Goal: Task Accomplishment & Management: Manage account settings

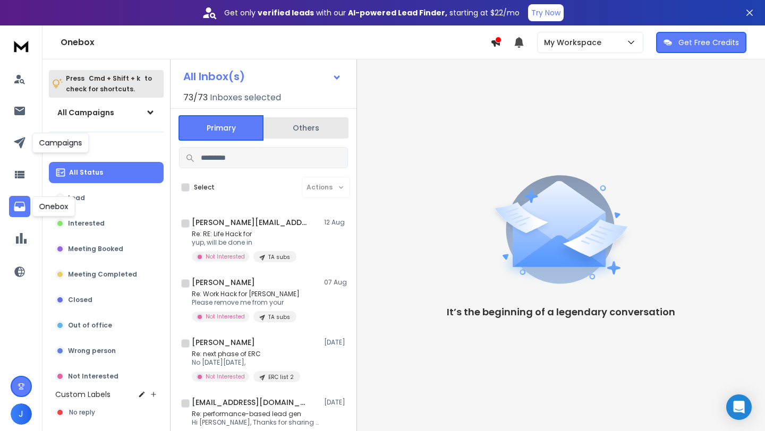
click at [16, 143] on icon at bounding box center [19, 143] width 13 height 13
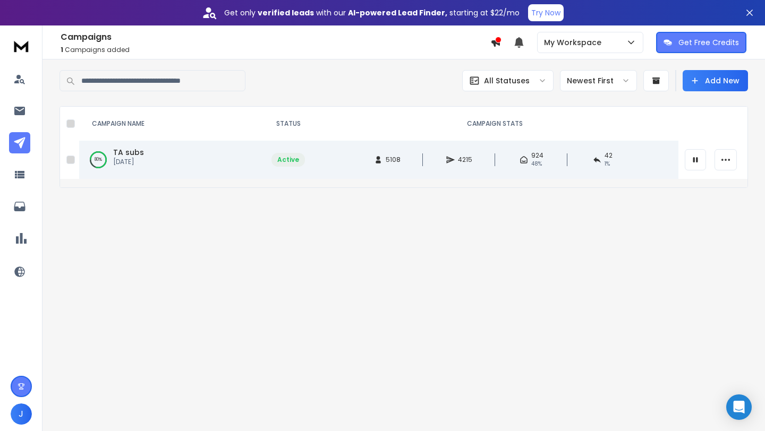
click at [186, 159] on div "80 % TA subs [DATE]" at bounding box center [172, 159] width 165 height 25
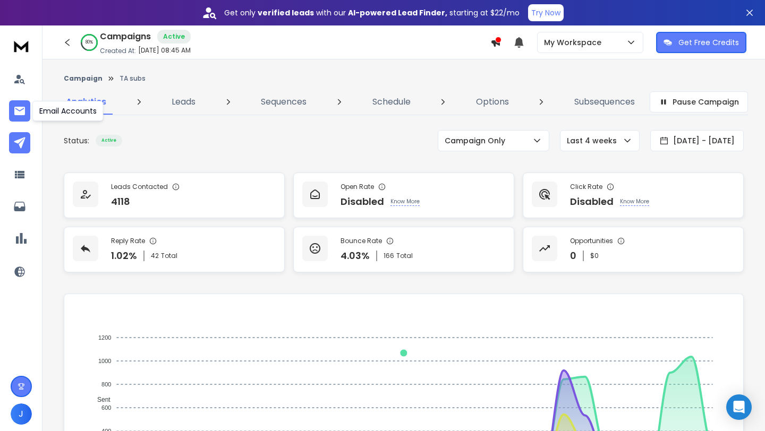
click at [28, 112] on link at bounding box center [19, 110] width 21 height 21
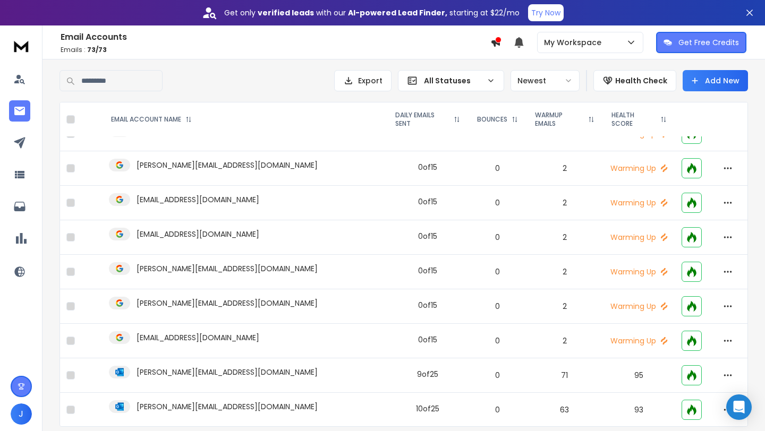
scroll to position [575, 0]
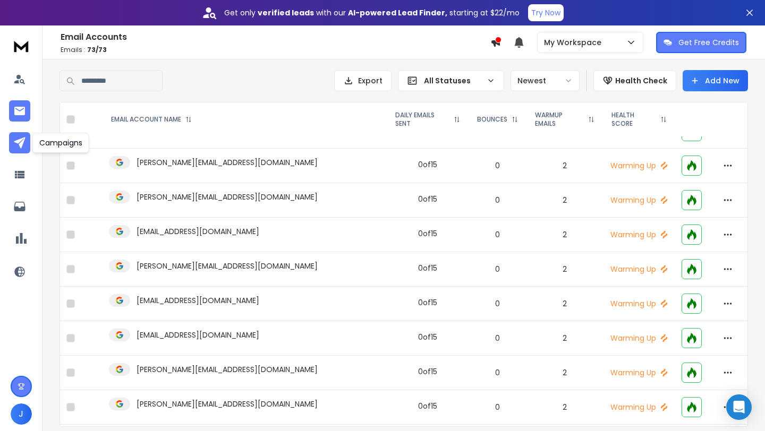
click at [22, 137] on icon at bounding box center [19, 143] width 13 height 13
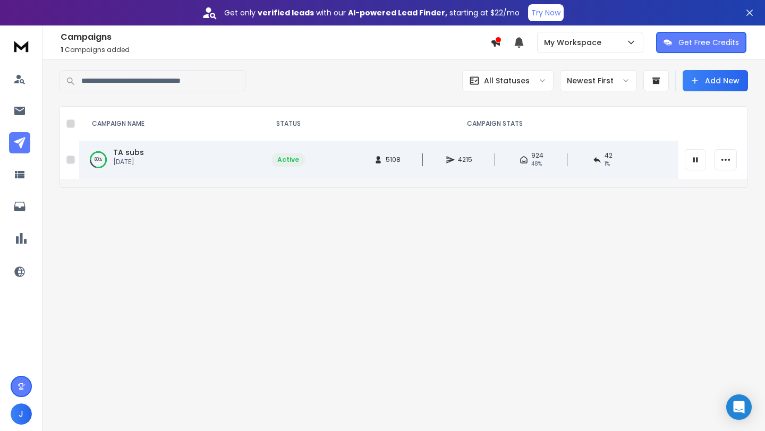
click at [151, 160] on div "80 % TA subs [DATE]" at bounding box center [172, 159] width 165 height 25
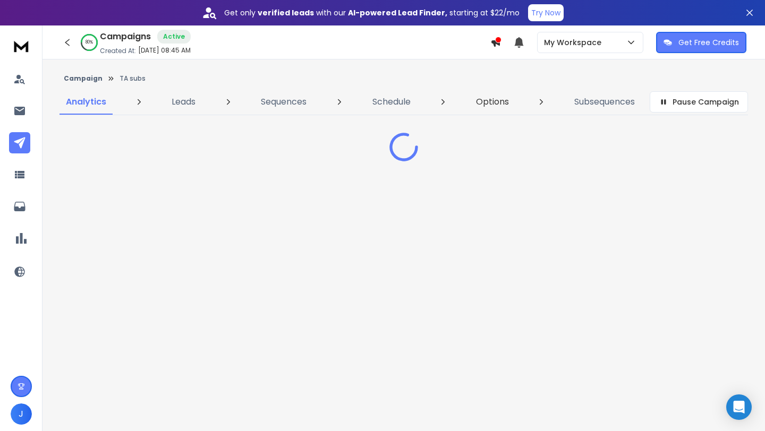
click at [480, 99] on p "Options" at bounding box center [492, 102] width 33 height 13
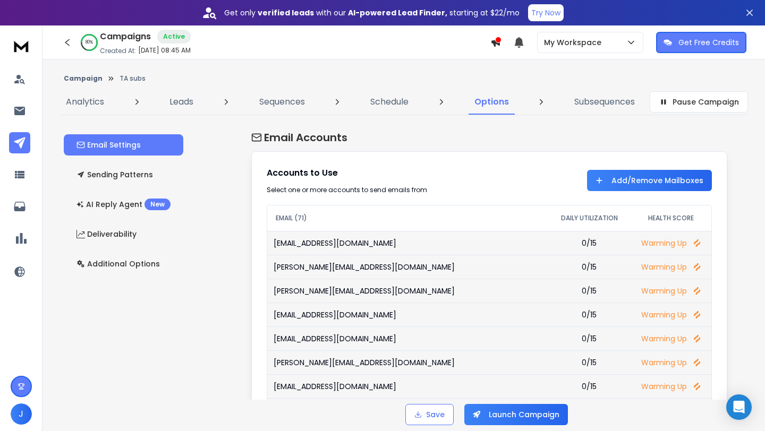
click at [643, 186] on button "Add/Remove Mailboxes" at bounding box center [649, 180] width 125 height 21
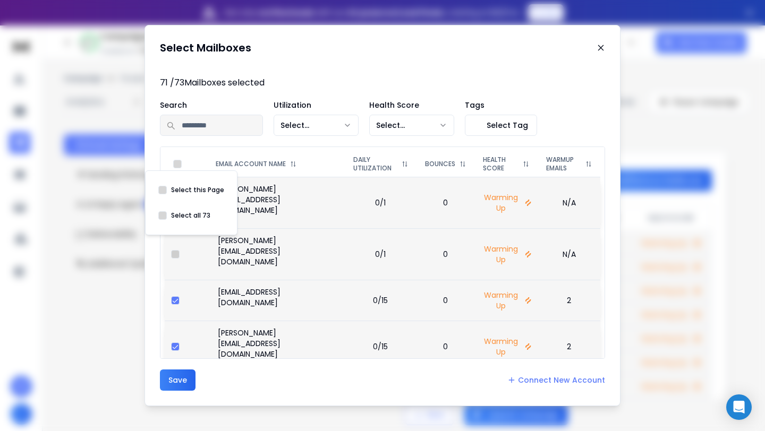
click at [178, 164] on button "Select this Page" at bounding box center [177, 164] width 8 height 8
click at [178, 164] on button "button" at bounding box center [177, 164] width 8 height 8
click at [182, 384] on button "Save" at bounding box center [178, 380] width 36 height 21
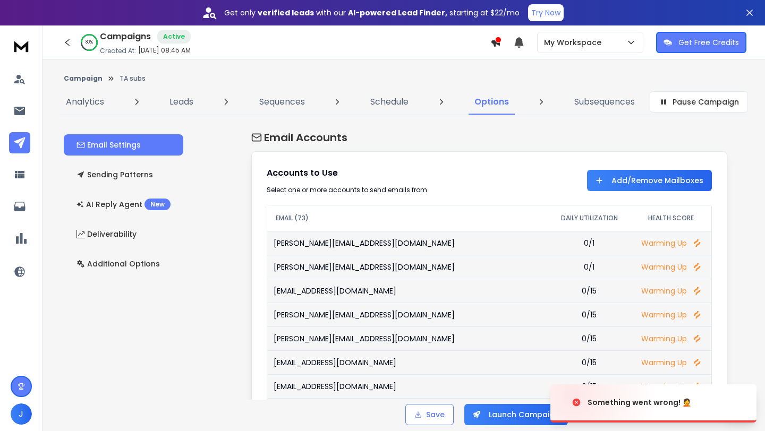
click at [500, 411] on button "Launch Campaign" at bounding box center [516, 414] width 104 height 21
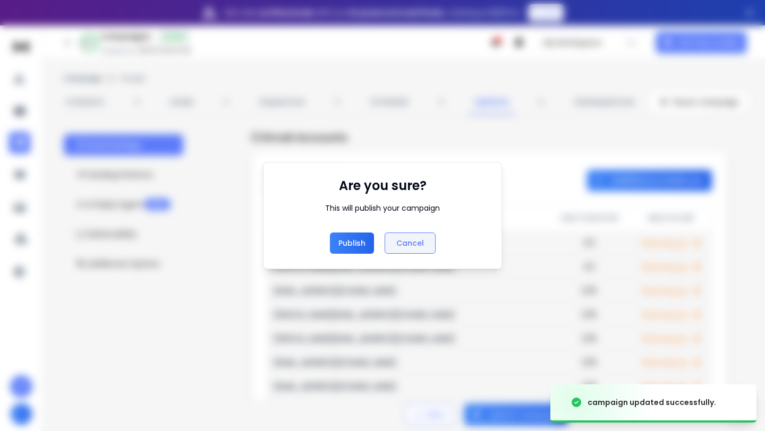
click at [359, 249] on button "Publish" at bounding box center [352, 243] width 44 height 21
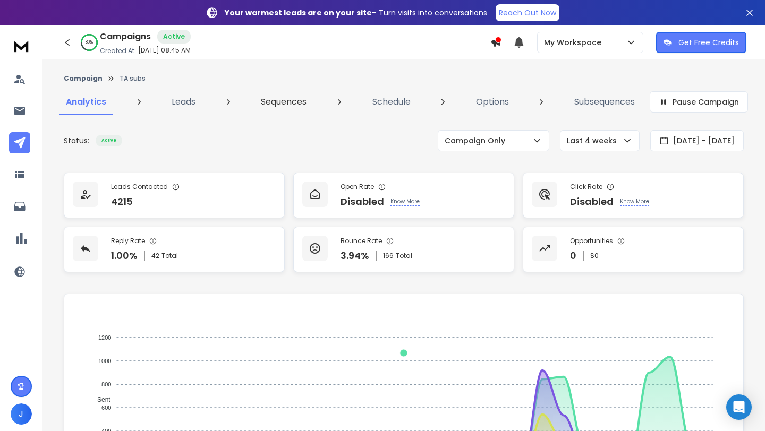
click at [282, 102] on p "Sequences" at bounding box center [284, 102] width 46 height 13
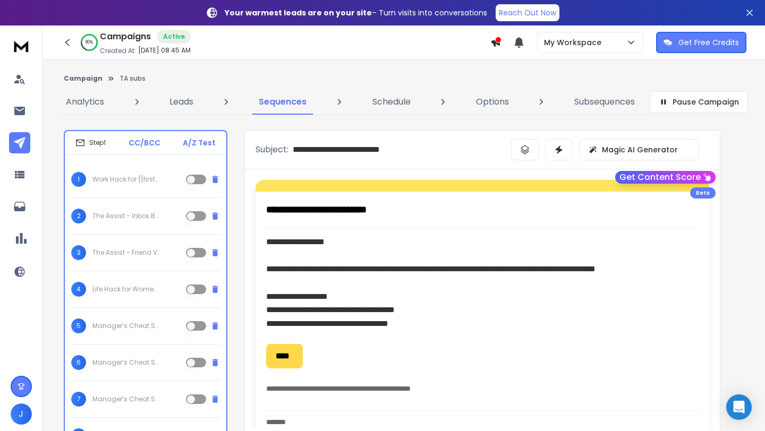
scroll to position [160, 0]
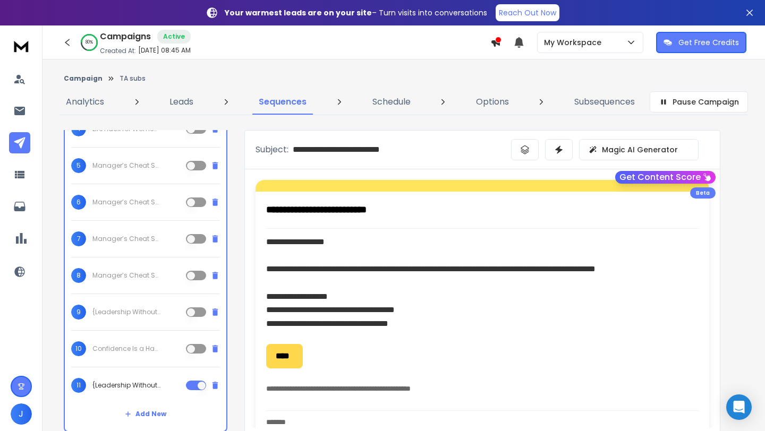
click at [144, 377] on div "11 {Leadership Without Burnout|Burnout Isn’t a Badge of Honor|Lead Without Runn…" at bounding box center [145, 386] width 149 height 36
type input "**********"
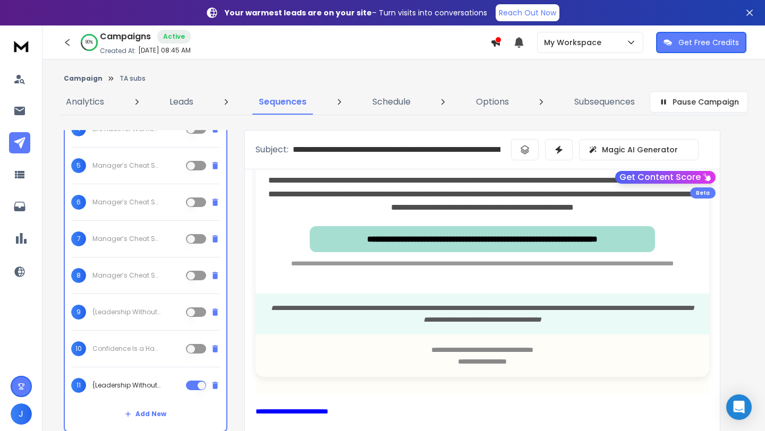
scroll to position [47, 0]
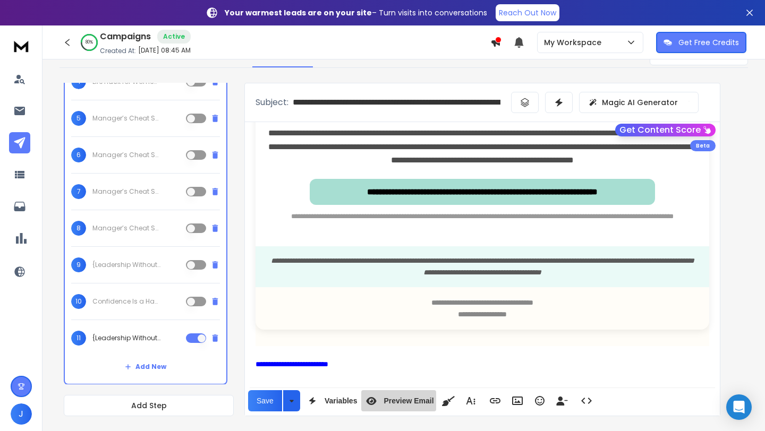
click at [393, 397] on span "Preview Email" at bounding box center [408, 401] width 54 height 9
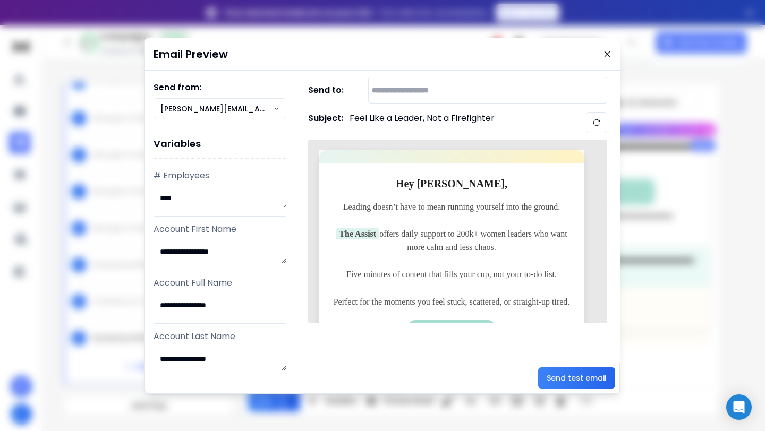
click at [491, 92] on input at bounding box center [488, 90] width 232 height 19
type input "**********"
click at [594, 374] on button "Send test email" at bounding box center [576, 378] width 77 height 21
click at [76, 46] on div "**********" at bounding box center [382, 216] width 765 height 378
click at [609, 53] on icon at bounding box center [607, 54] width 8 height 8
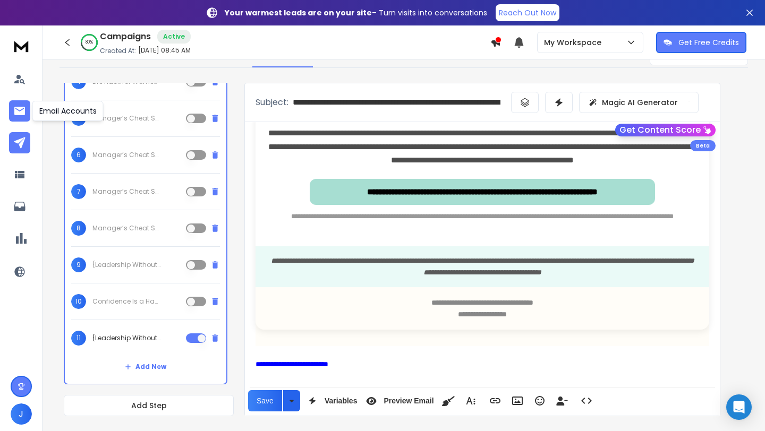
click at [15, 113] on icon at bounding box center [19, 111] width 11 height 8
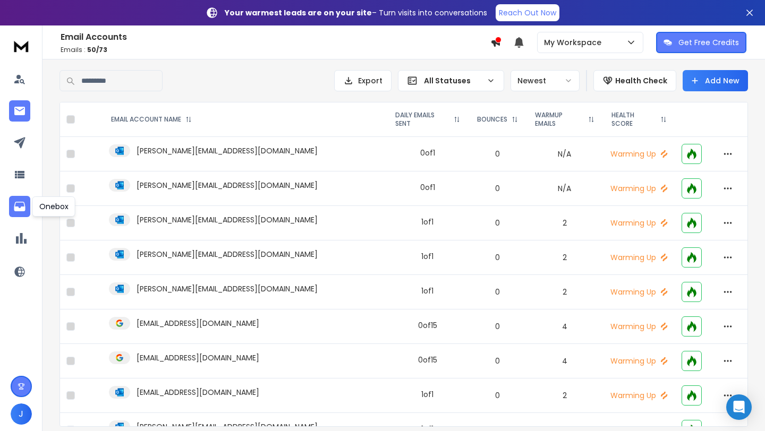
click at [20, 198] on link at bounding box center [19, 206] width 21 height 21
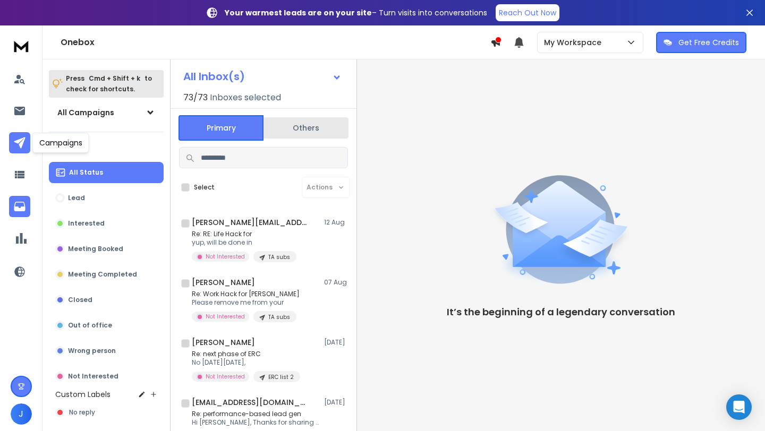
click at [21, 144] on icon at bounding box center [19, 142] width 11 height 11
